Goal: Task Accomplishment & Management: Manage account settings

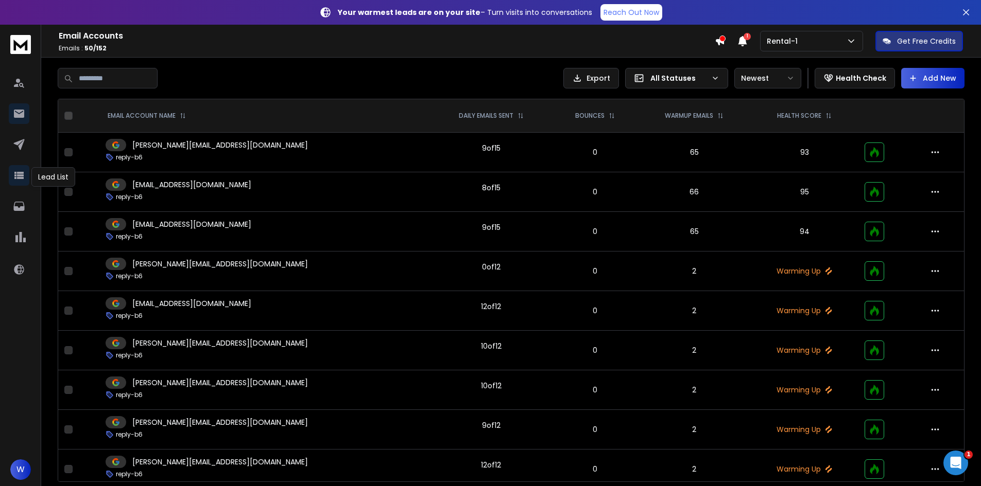
click at [20, 179] on icon at bounding box center [18, 175] width 9 height 7
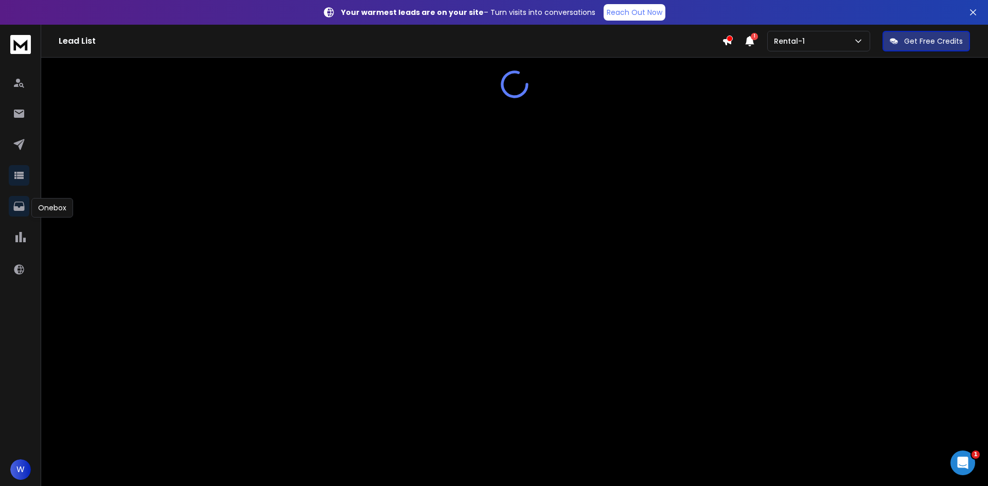
click at [16, 202] on icon at bounding box center [19, 206] width 12 height 12
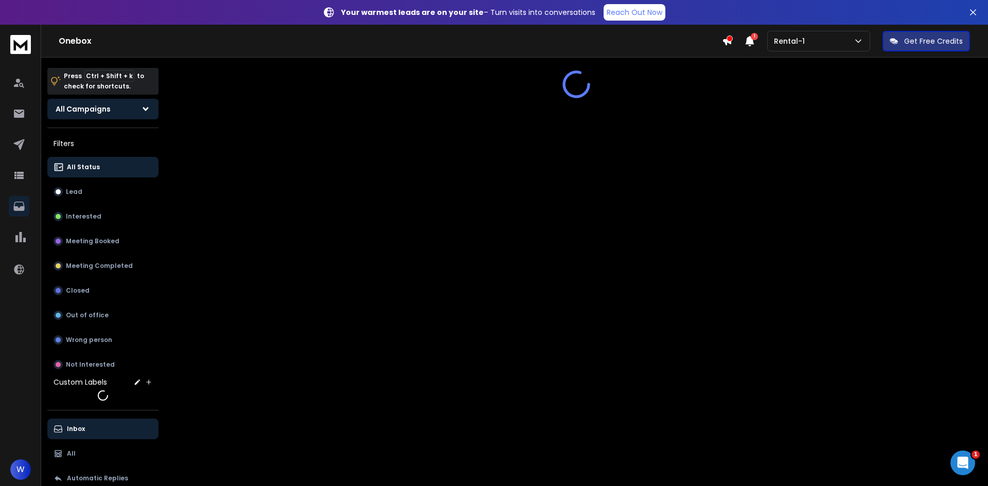
click at [119, 108] on button "All Campaigns" at bounding box center [102, 109] width 111 height 21
click at [125, 108] on button "All Campaigns" at bounding box center [102, 109] width 111 height 21
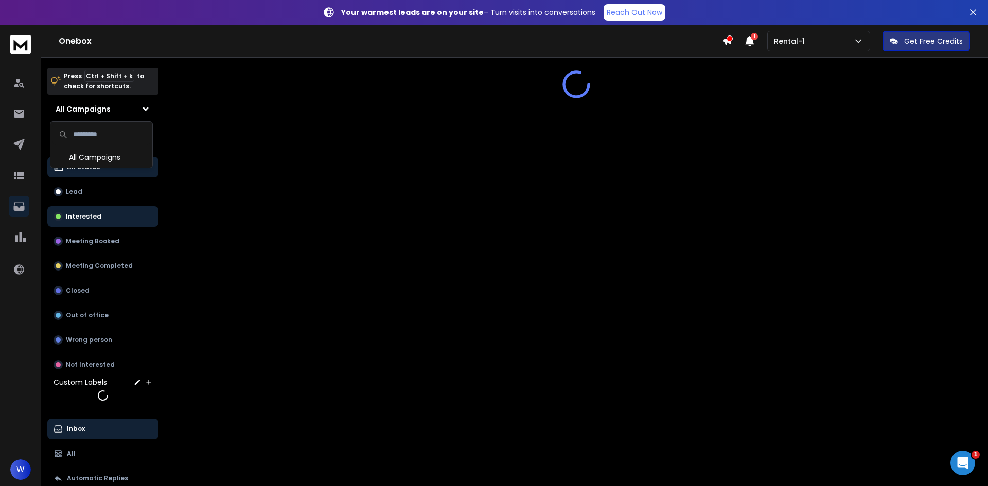
click at [89, 218] on p "Interested" at bounding box center [84, 217] width 36 height 8
click at [83, 167] on p "All Status" at bounding box center [83, 167] width 33 height 8
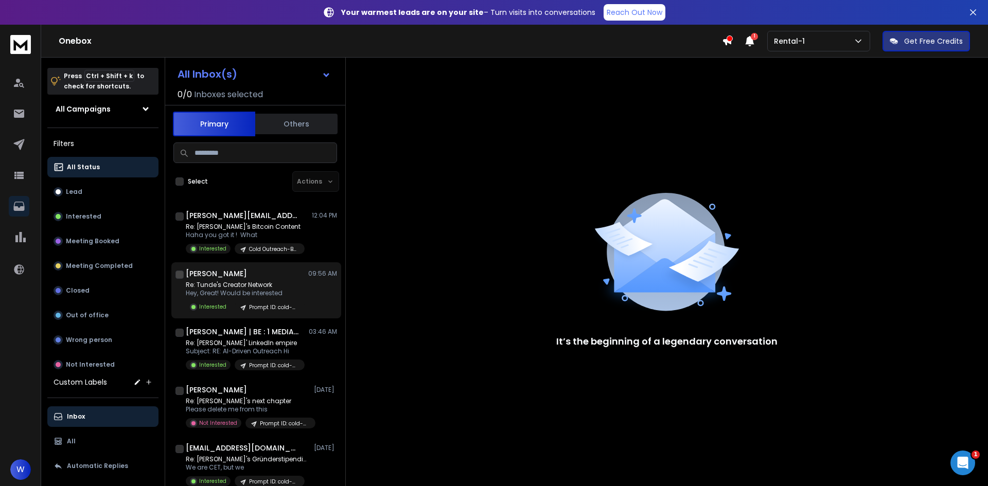
click at [238, 283] on p "Re: Tunde's Creator Network" at bounding box center [245, 285] width 119 height 8
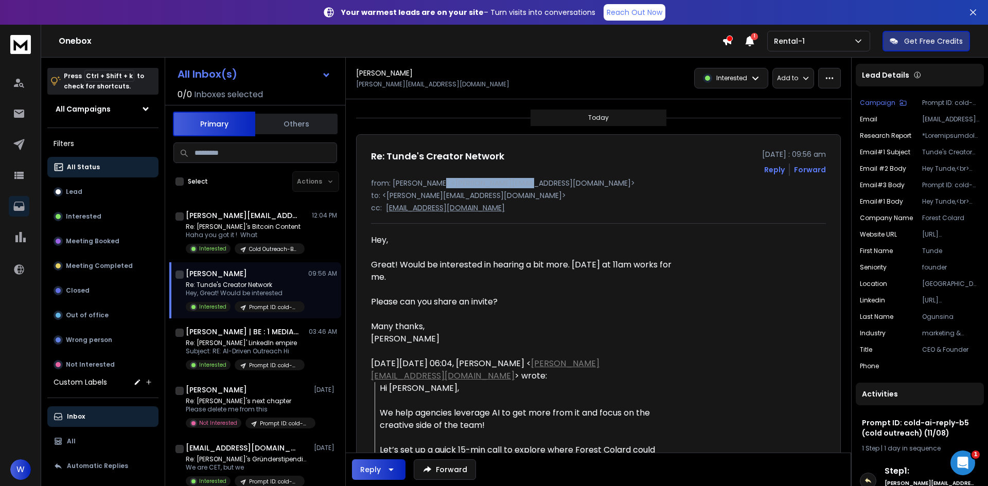
drag, startPoint x: 529, startPoint y: 182, endPoint x: 440, endPoint y: 182, distance: 88.5
click at [440, 182] on p "from: Annie Cave <annie@forestcolard.com>" at bounding box center [598, 183] width 455 height 10
copy p "annie@forestcolard.com"
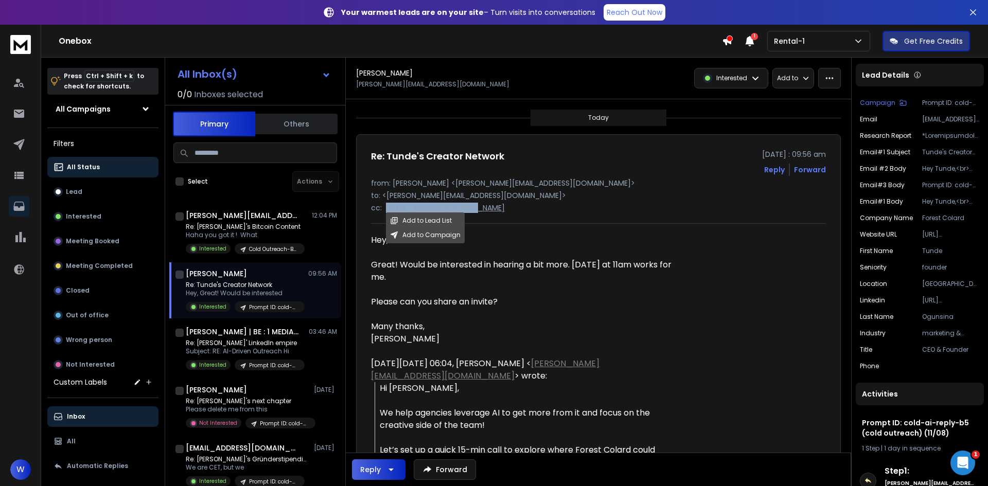
drag, startPoint x: 481, startPoint y: 207, endPoint x: 386, endPoint y: 204, distance: 95.3
click at [386, 204] on div "cc: tunde@forestcolard.com Add to Lead List Add to Campaign" at bounding box center [598, 208] width 455 height 10
copy p "tunde@forestcolard.com"
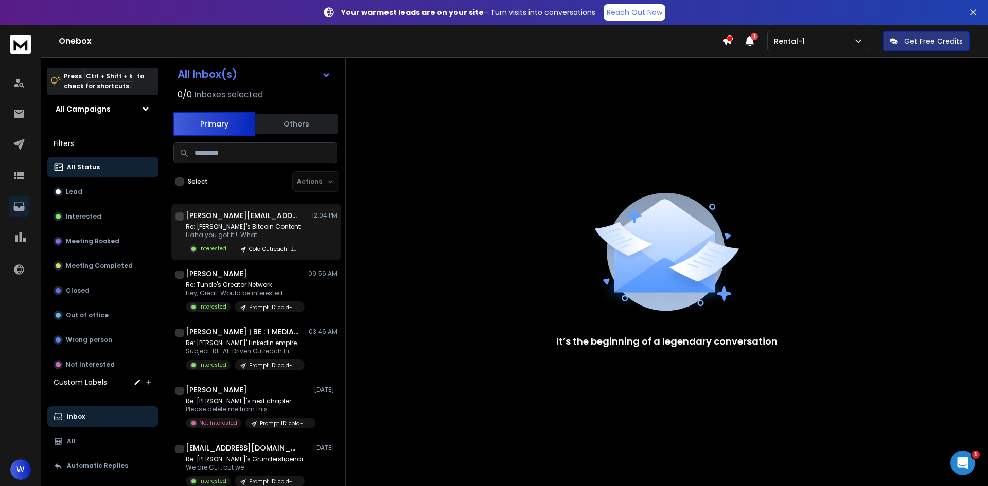
click at [226, 219] on h1 "alex@riseup.media" at bounding box center [242, 216] width 113 height 10
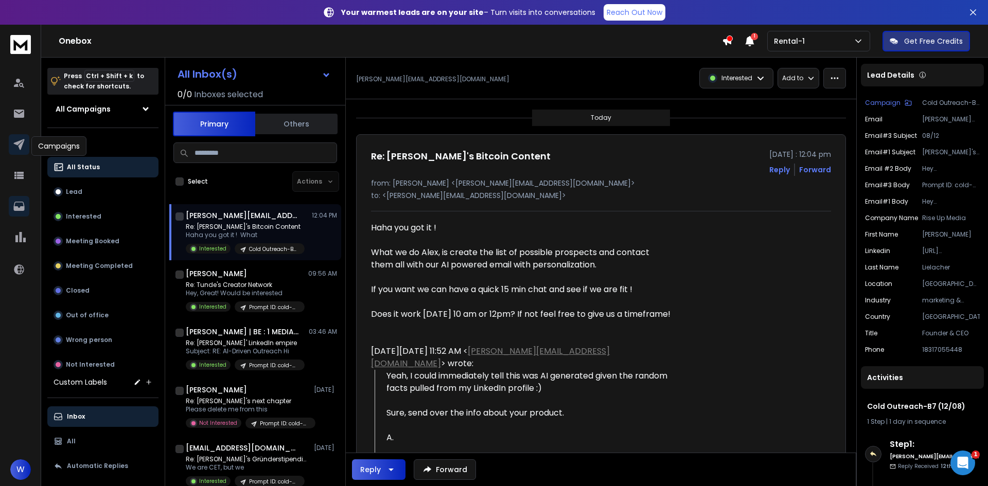
click at [20, 143] on icon at bounding box center [18, 144] width 11 height 11
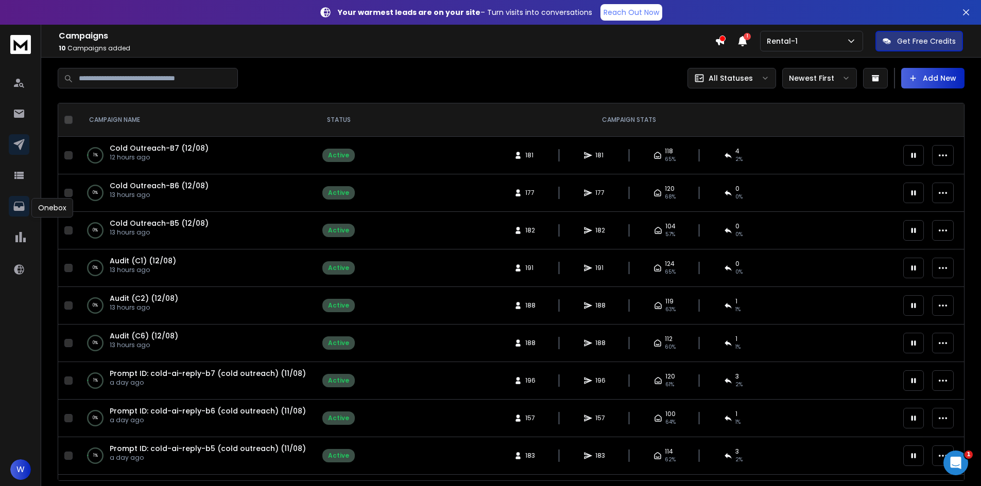
click at [15, 206] on icon at bounding box center [19, 206] width 12 height 12
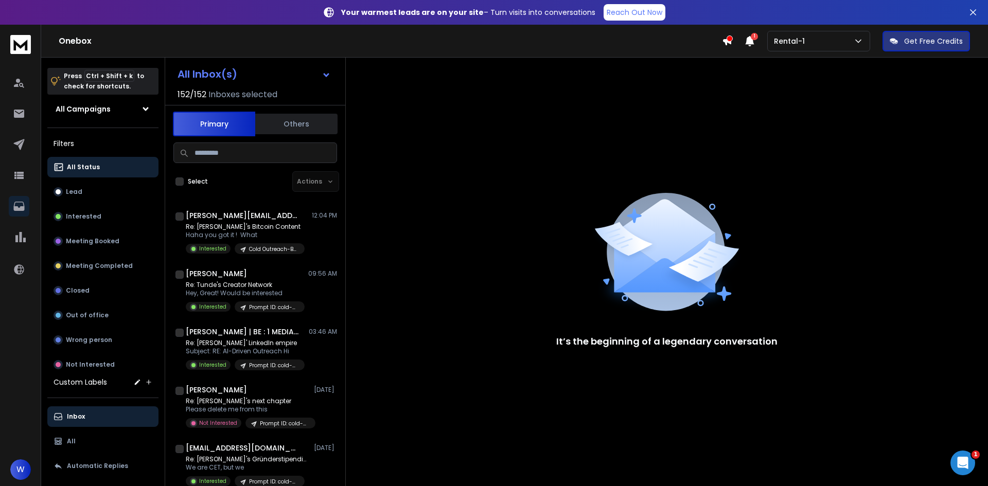
click at [288, 121] on button "Others" at bounding box center [296, 124] width 82 height 23
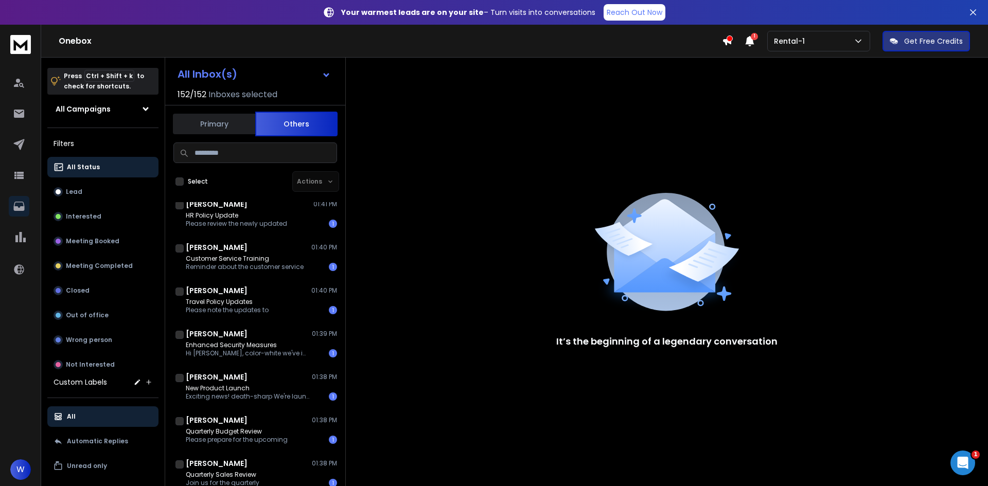
scroll to position [978, 0]
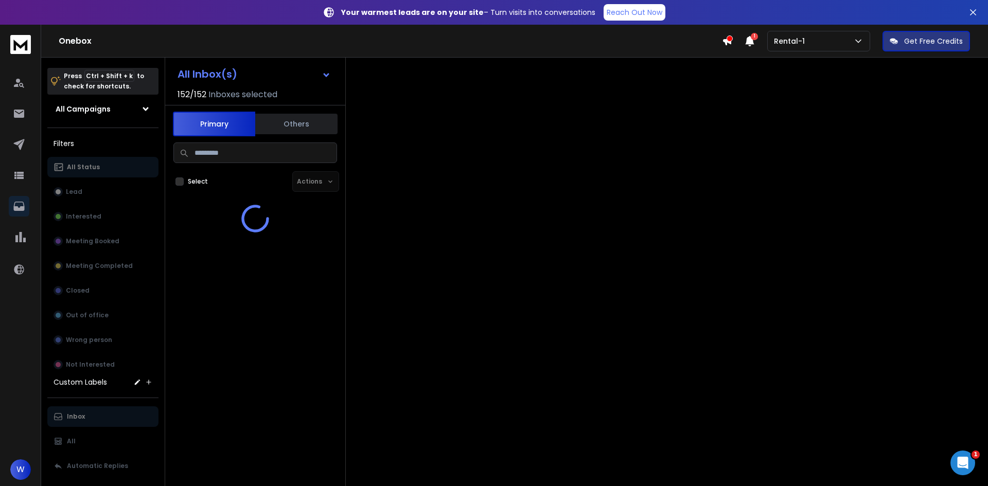
click at [221, 122] on button "Primary" at bounding box center [214, 124] width 82 height 25
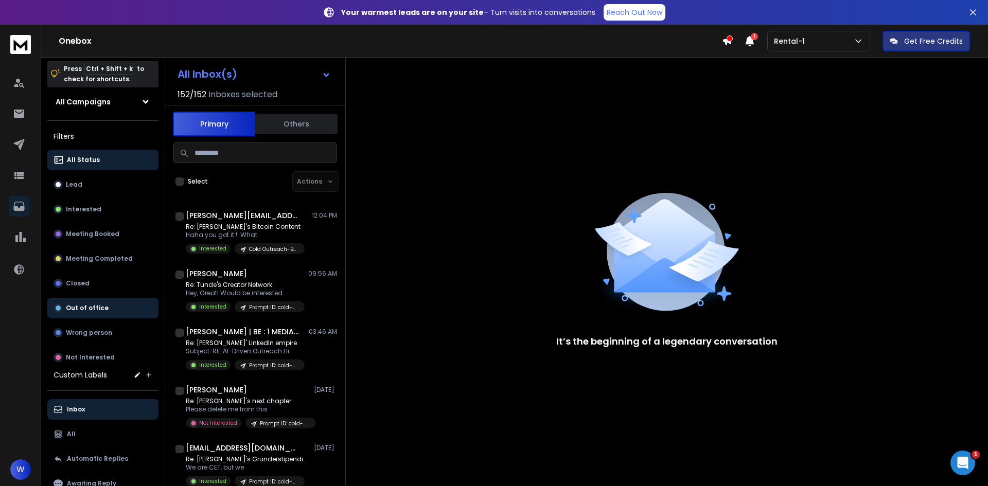
scroll to position [0, 0]
